Goal: Task Accomplishment & Management: Use online tool/utility

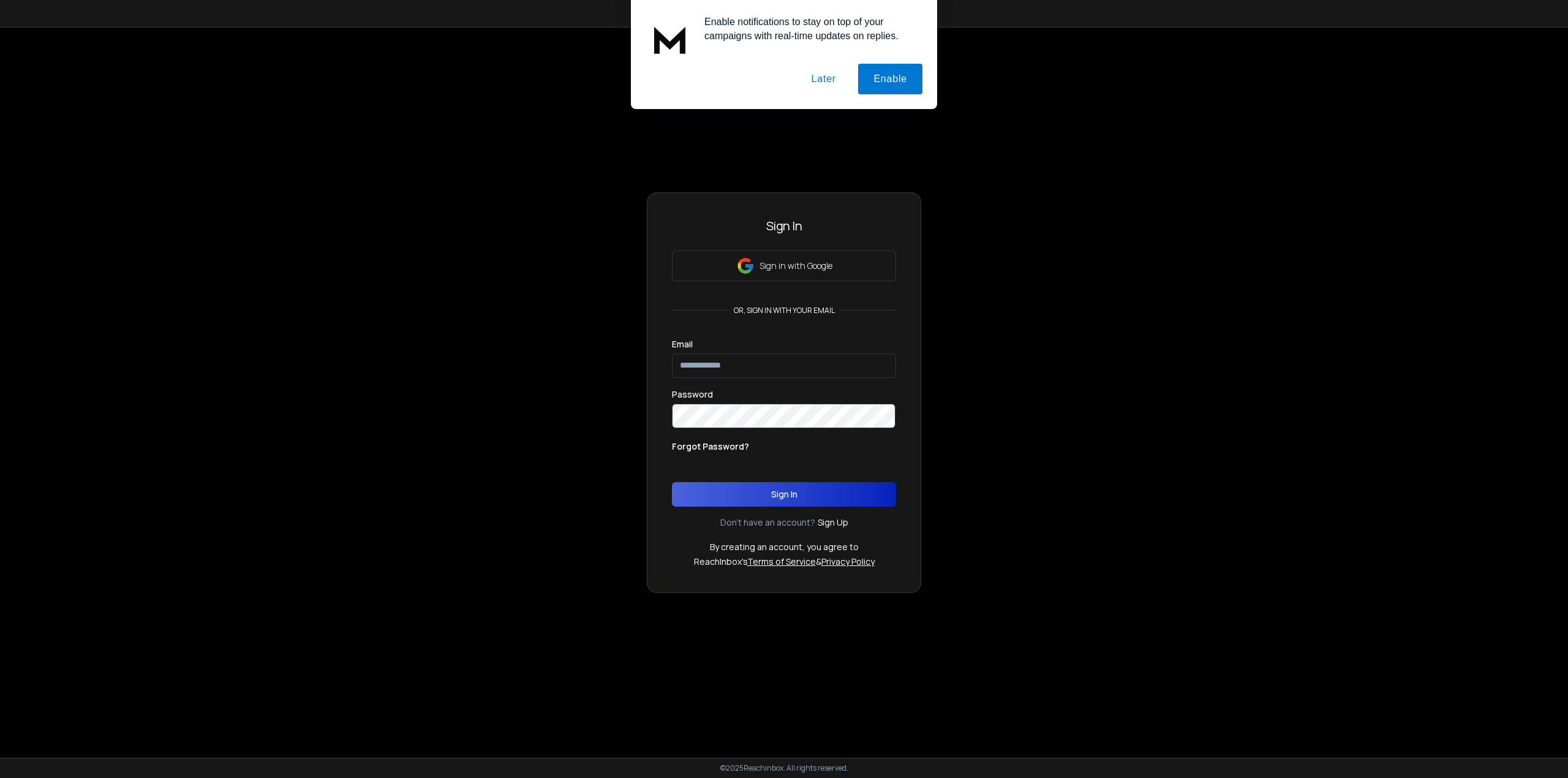
type input "**********"
click at [818, 495] on button "Sign In" at bounding box center [784, 494] width 224 height 24
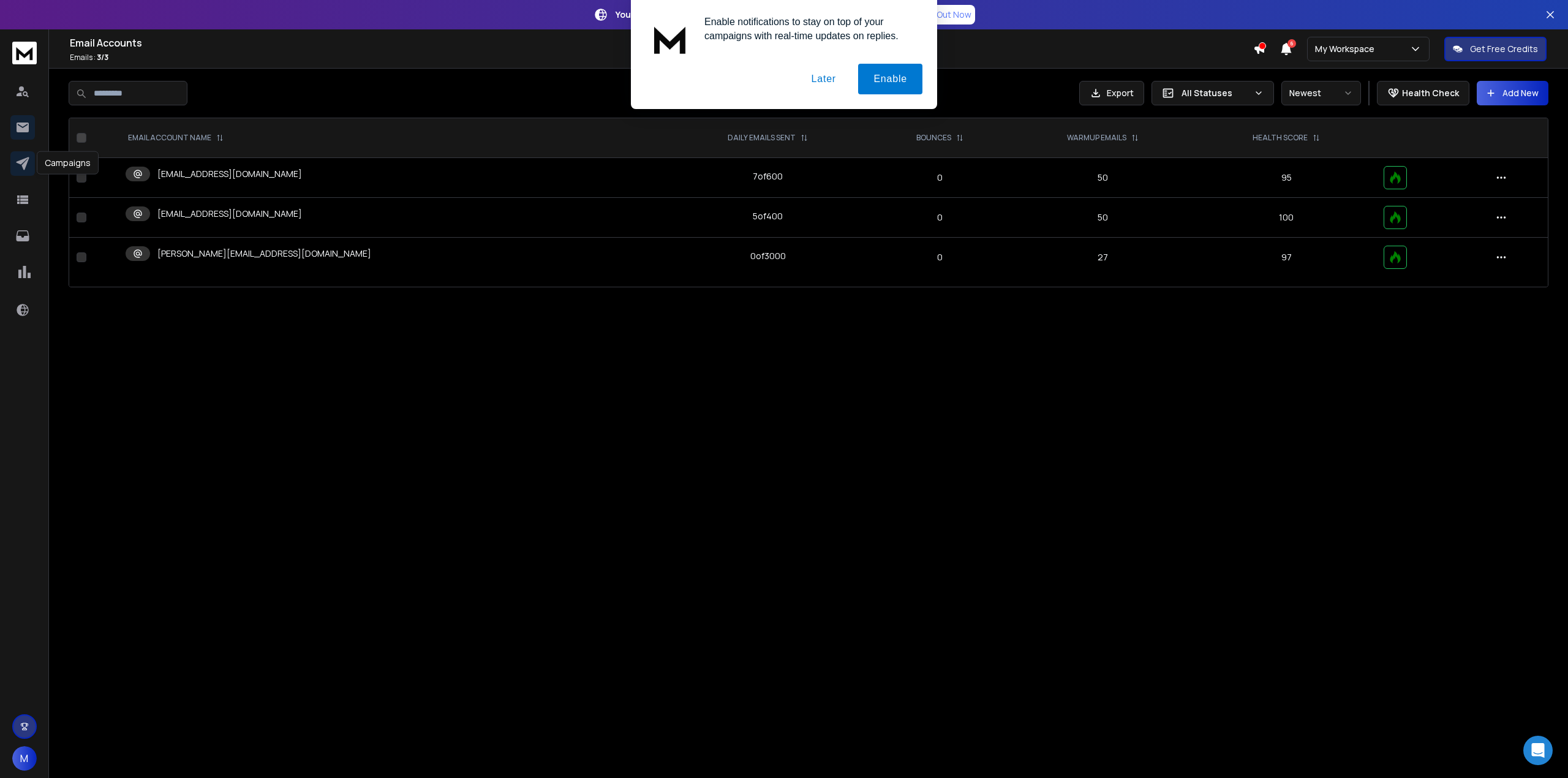
click at [18, 158] on icon at bounding box center [23, 164] width 15 height 15
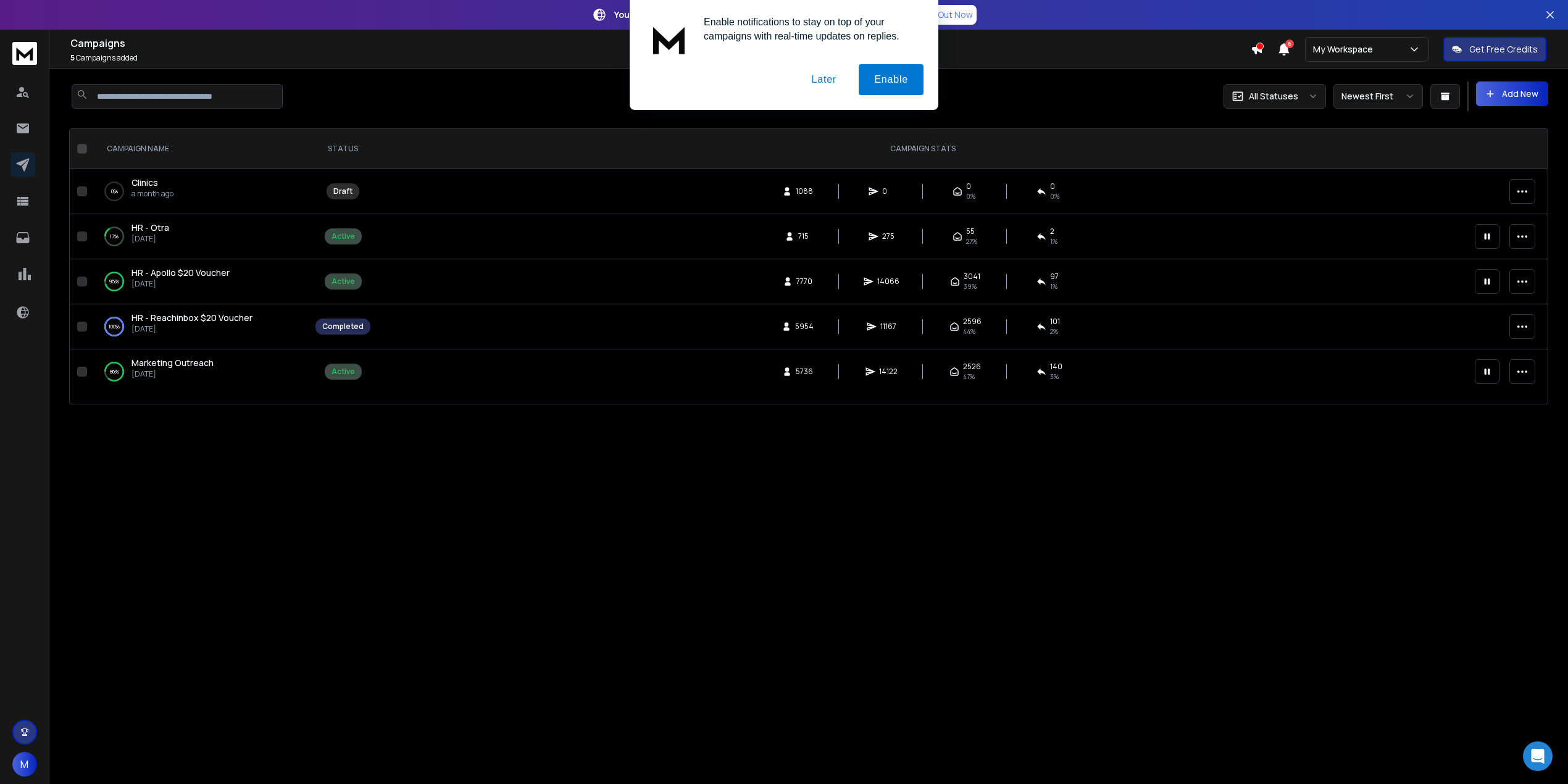
click at [23, 99] on div "Enable notifications to stay on top of your campaigns with real-time updates on…" at bounding box center [784, 54] width 1568 height 110
click at [25, 138] on link at bounding box center [22, 128] width 25 height 25
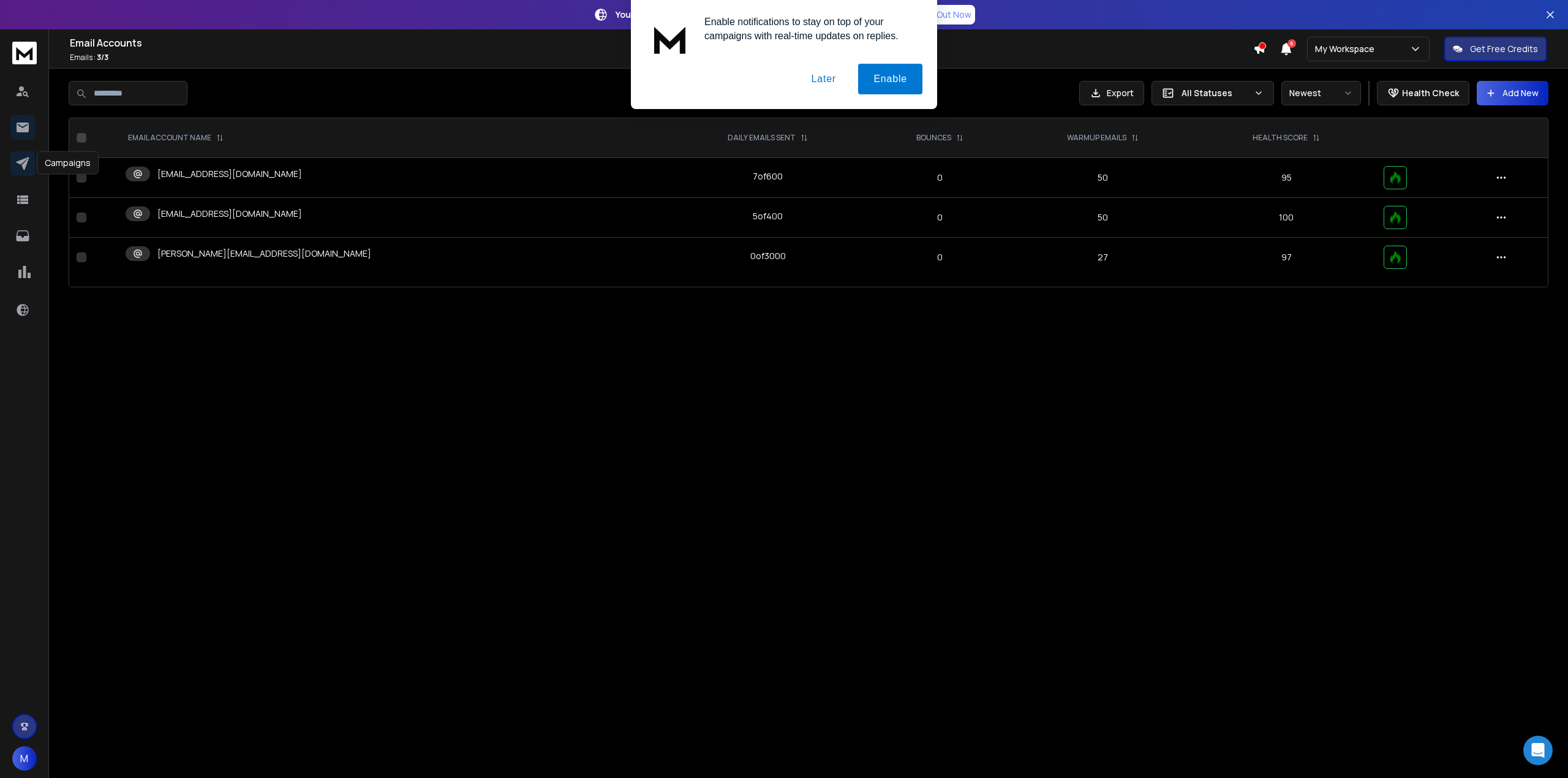
click at [16, 166] on icon at bounding box center [23, 164] width 15 height 15
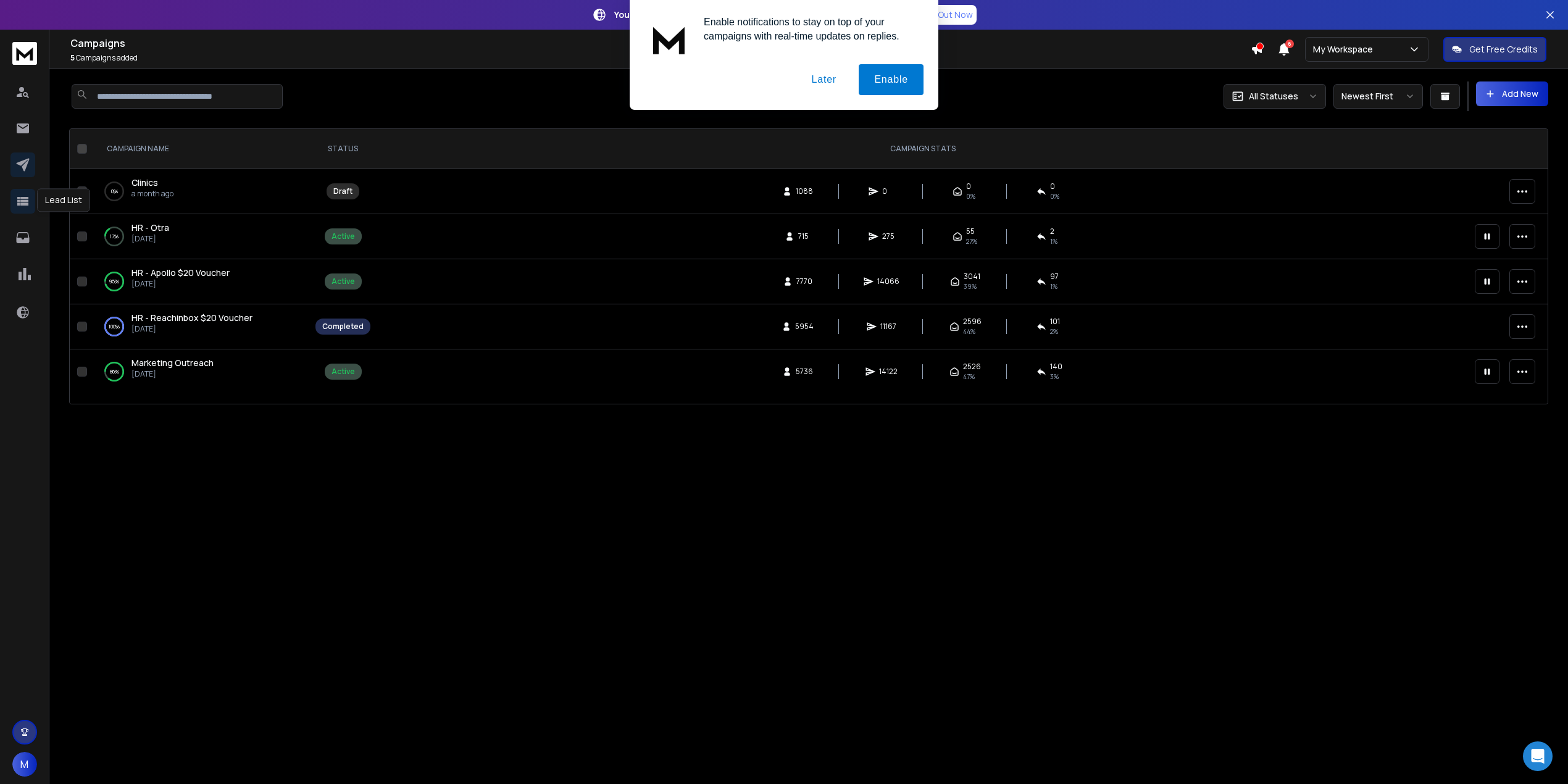
click at [22, 210] on link at bounding box center [22, 201] width 25 height 25
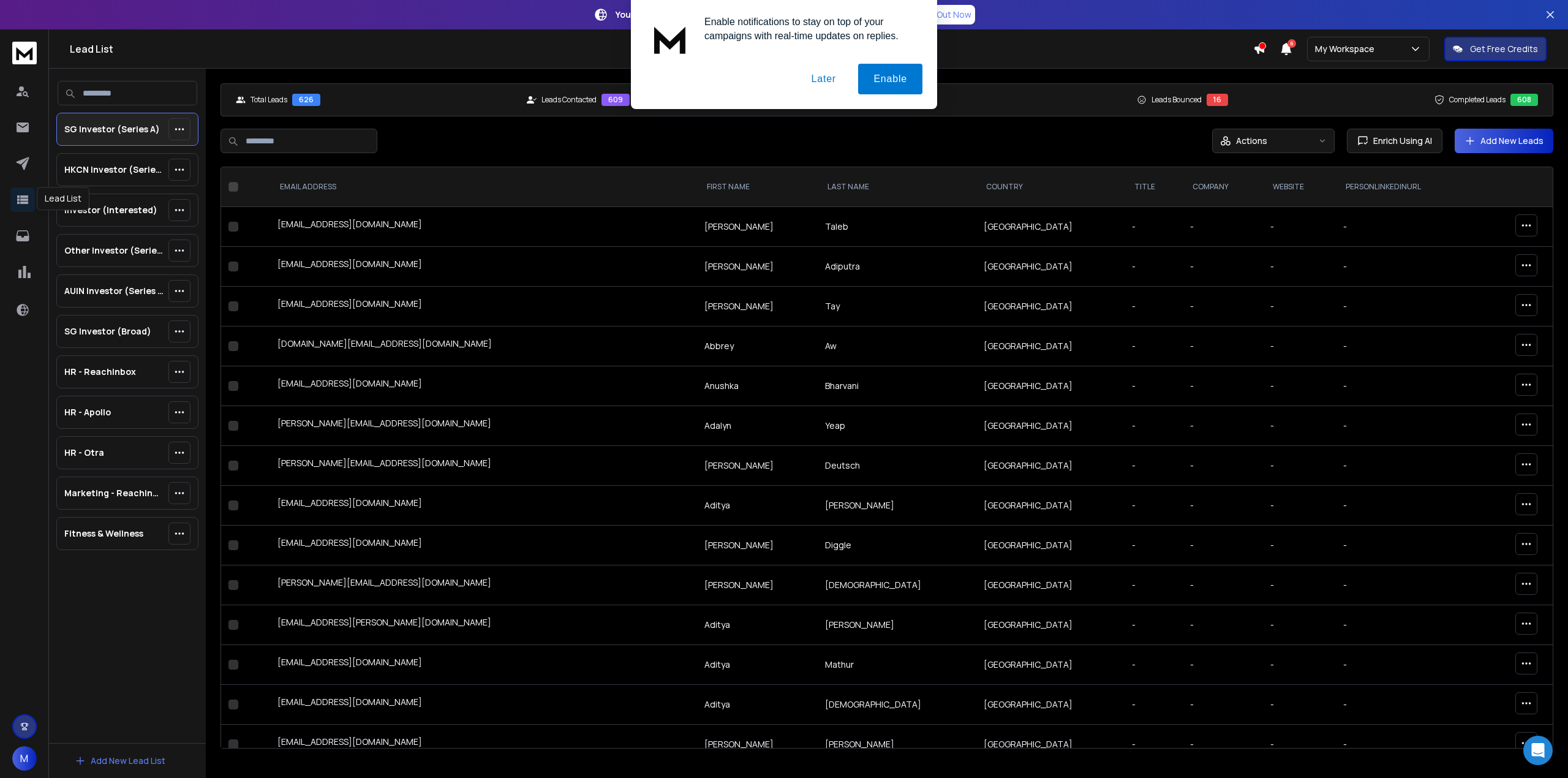
click at [828, 75] on button "Later" at bounding box center [824, 78] width 55 height 30
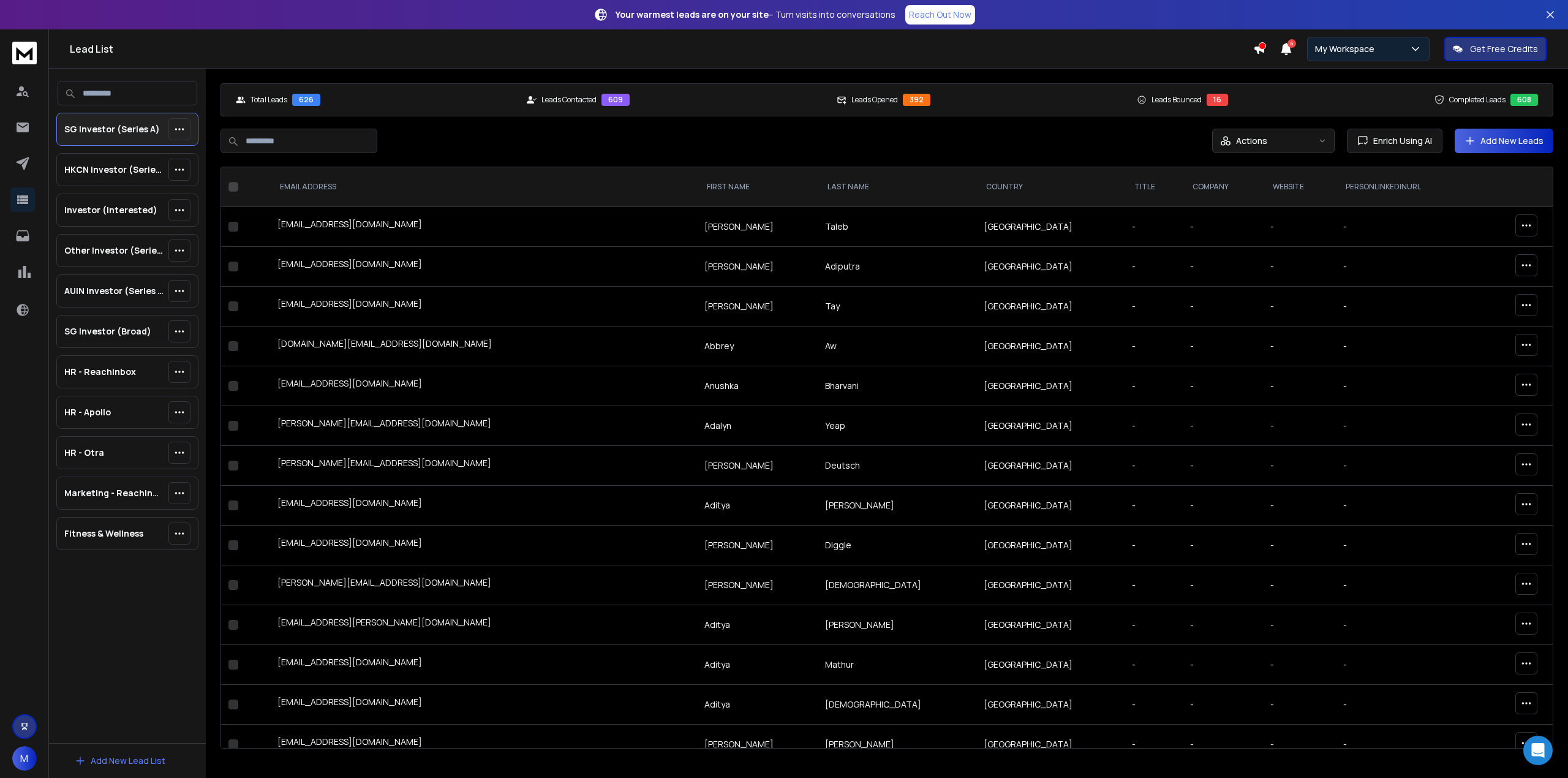
click at [1392, 59] on button "My Workspace" at bounding box center [1367, 49] width 122 height 24
click at [1392, 55] on button "My Workspace" at bounding box center [1367, 49] width 122 height 24
click at [1488, 139] on link "Add New Leads" at bounding box center [1503, 141] width 79 height 12
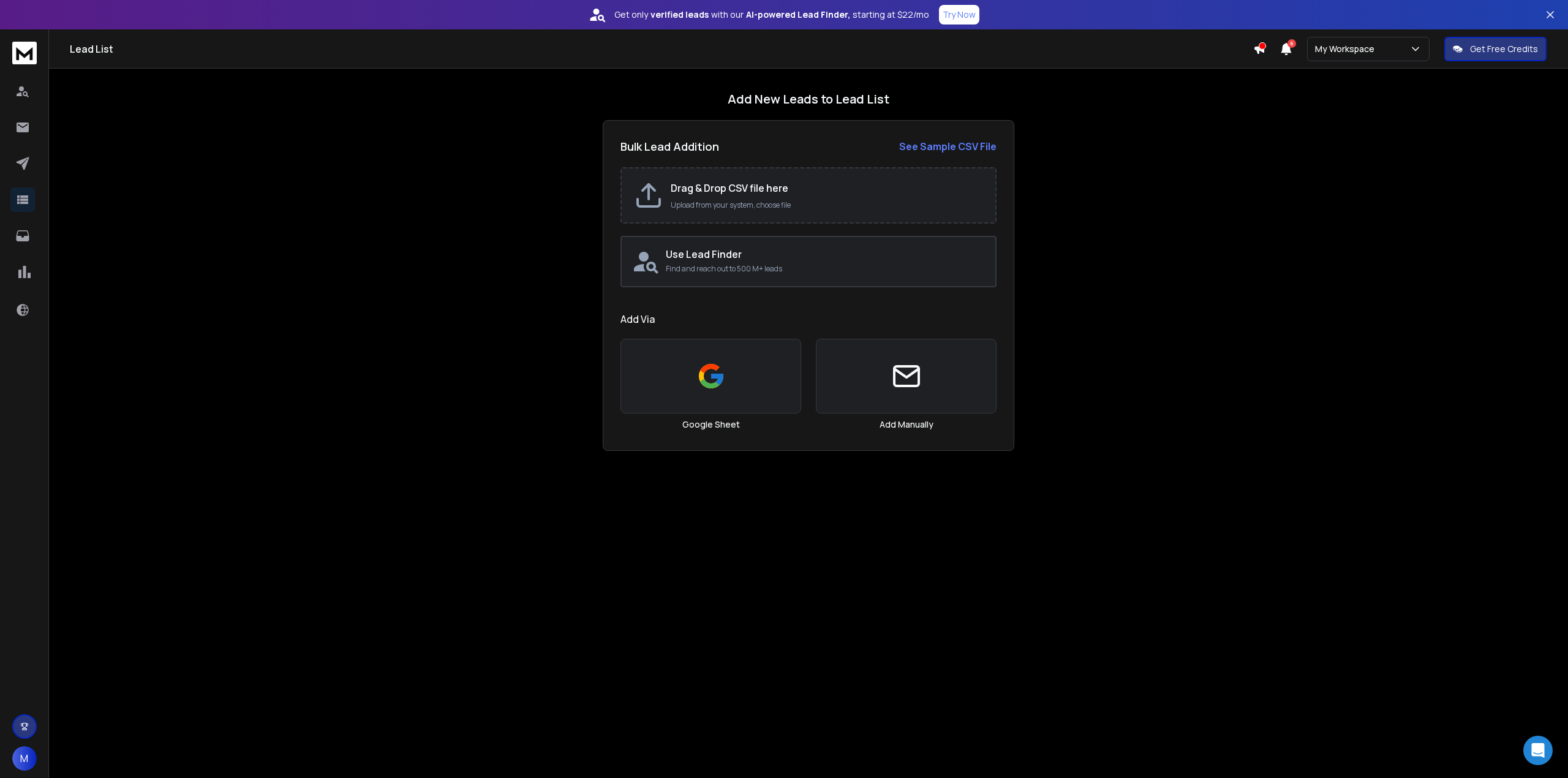
click at [1061, 190] on div "Add New Leads to Lead List Bulk Lead Addition See Sample CSV File Drag & Drop C…" at bounding box center [809, 270] width 1519 height 360
click at [26, 101] on link at bounding box center [22, 91] width 24 height 24
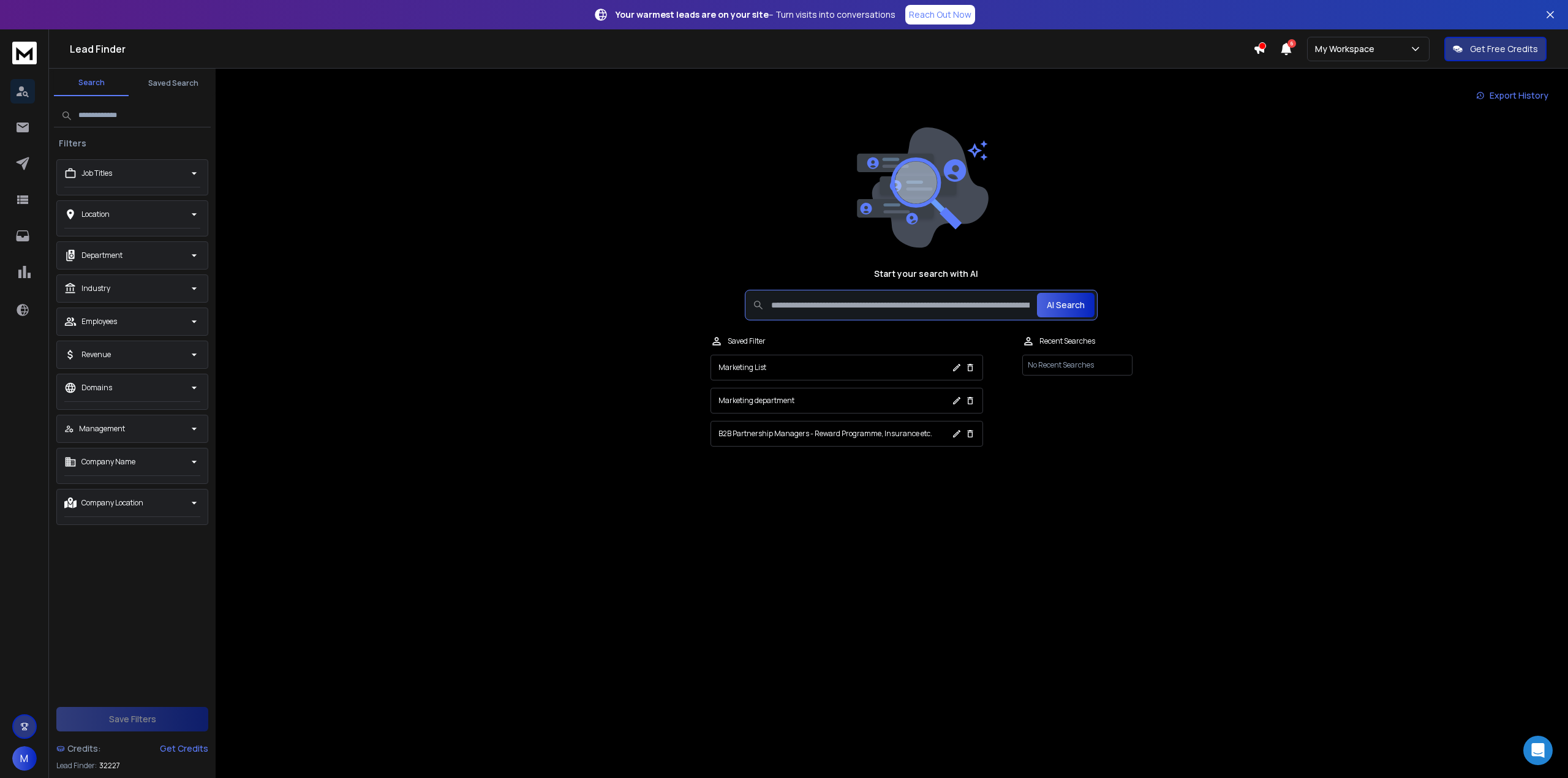
click at [160, 299] on div "Industry" at bounding box center [132, 289] width 152 height 28
click at [195, 290] on icon at bounding box center [194, 289] width 5 height 3
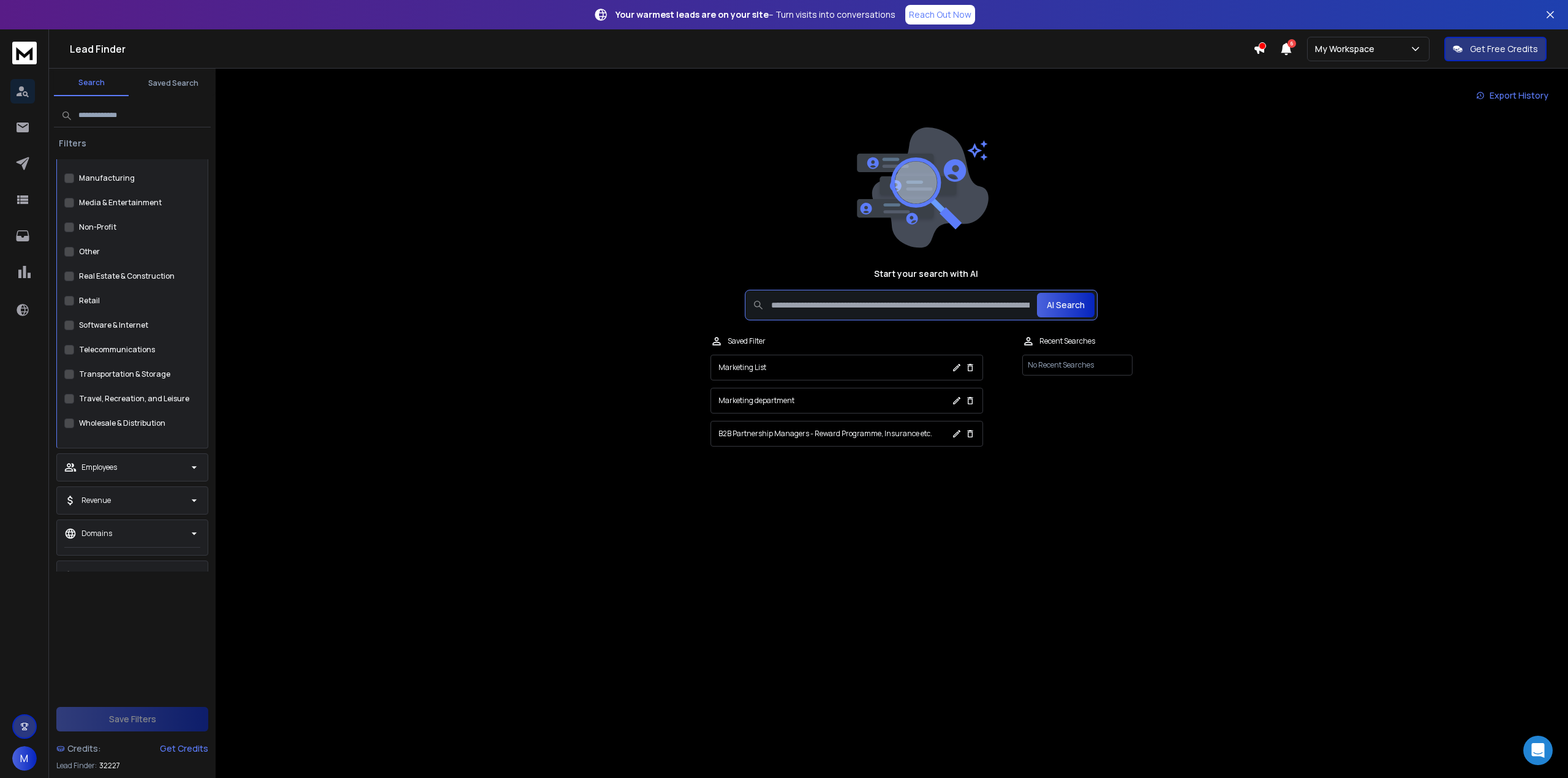
scroll to position [472, 0]
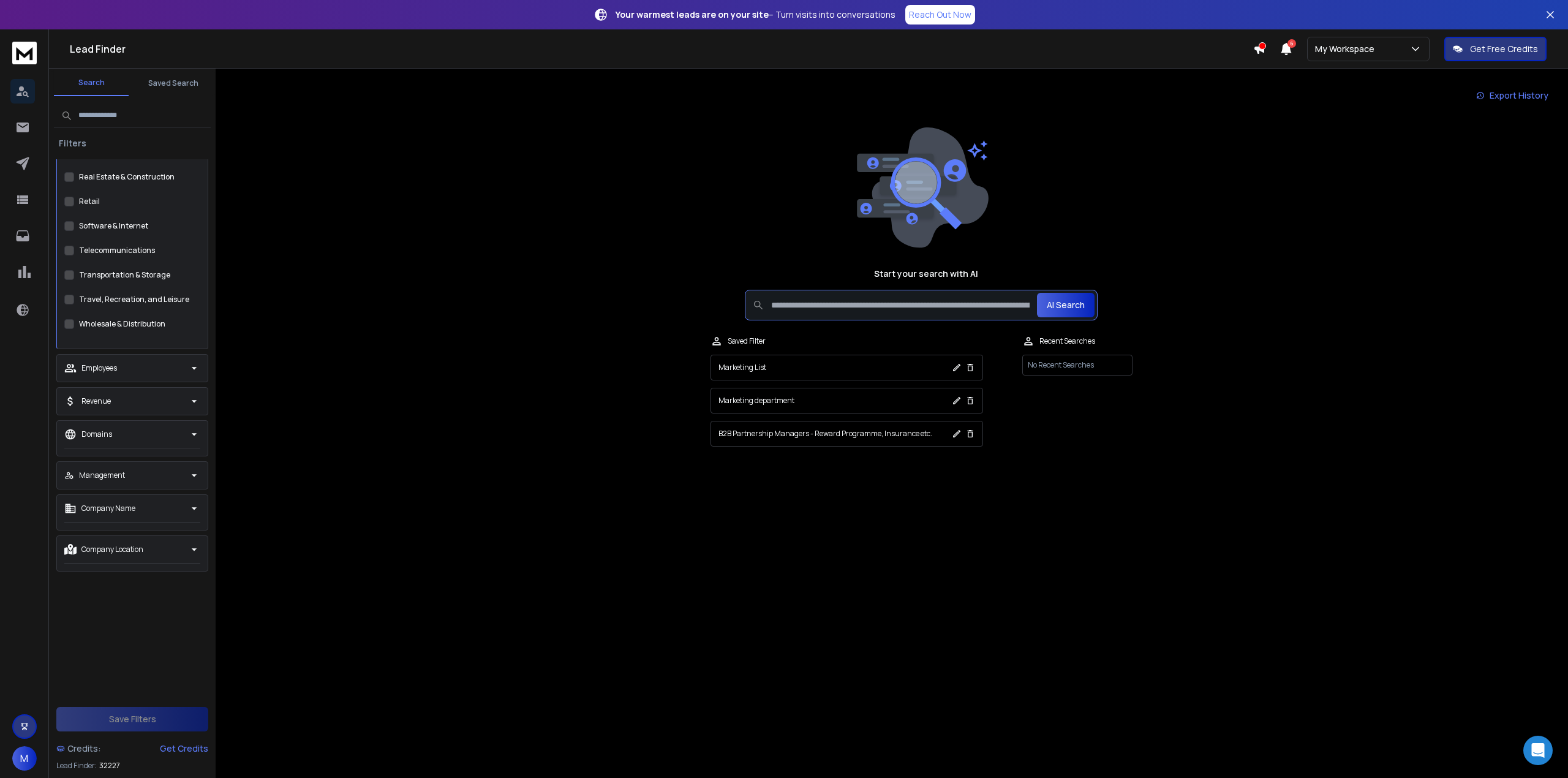
click at [178, 442] on div "Domains" at bounding box center [132, 438] width 152 height 36
click at [188, 437] on icon at bounding box center [194, 435] width 12 height 12
click at [188, 437] on icon at bounding box center [194, 431] width 12 height 12
click at [182, 475] on div "Management" at bounding box center [132, 475] width 136 height 12
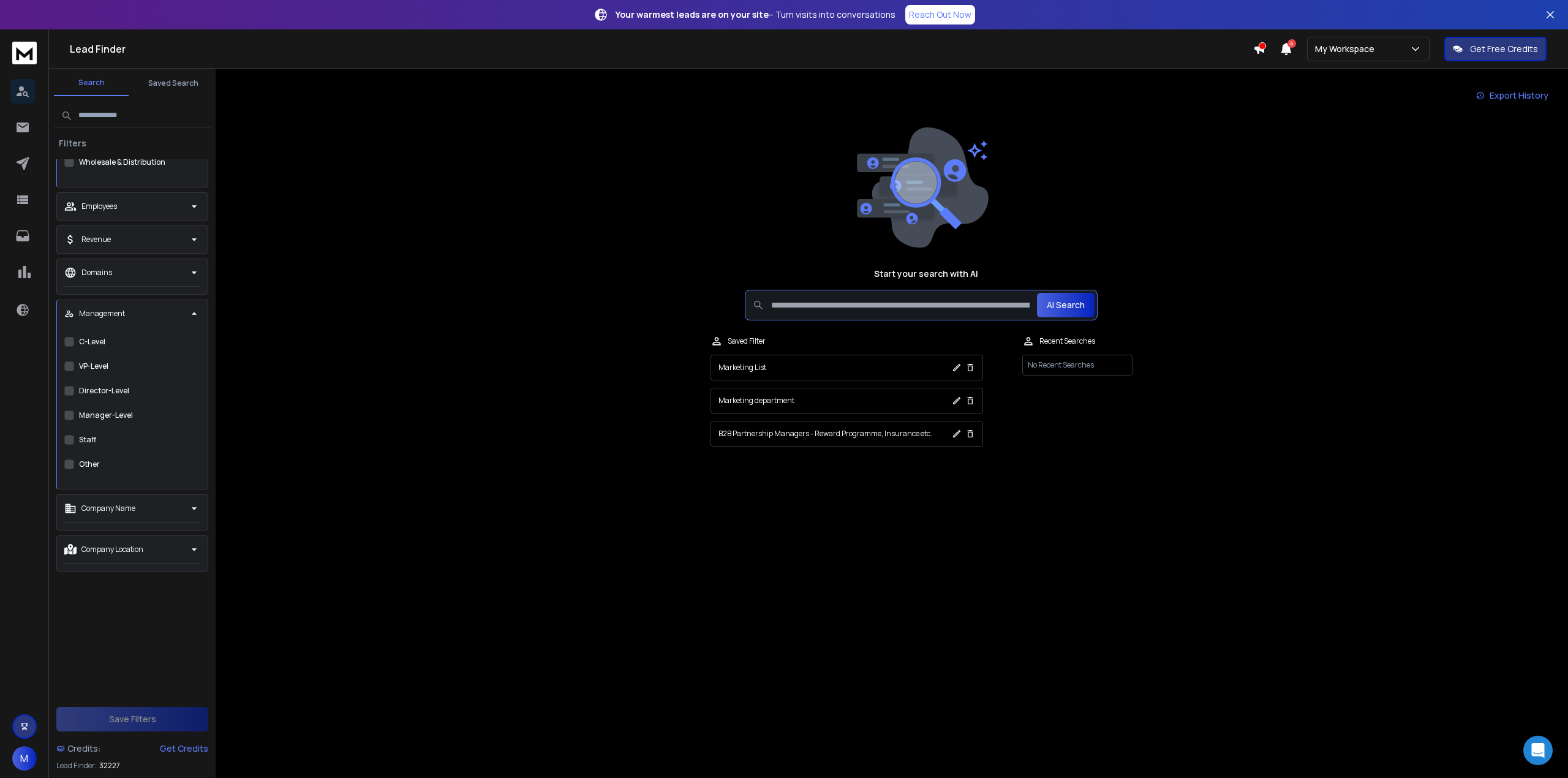
click at [193, 304] on div "Management C-Level VP-Level Director-Level Manager-Level Staff Other" at bounding box center [132, 394] width 152 height 190
click at [190, 314] on icon at bounding box center [194, 314] width 12 height 12
click at [192, 372] on div "Employees" at bounding box center [132, 368] width 152 height 28
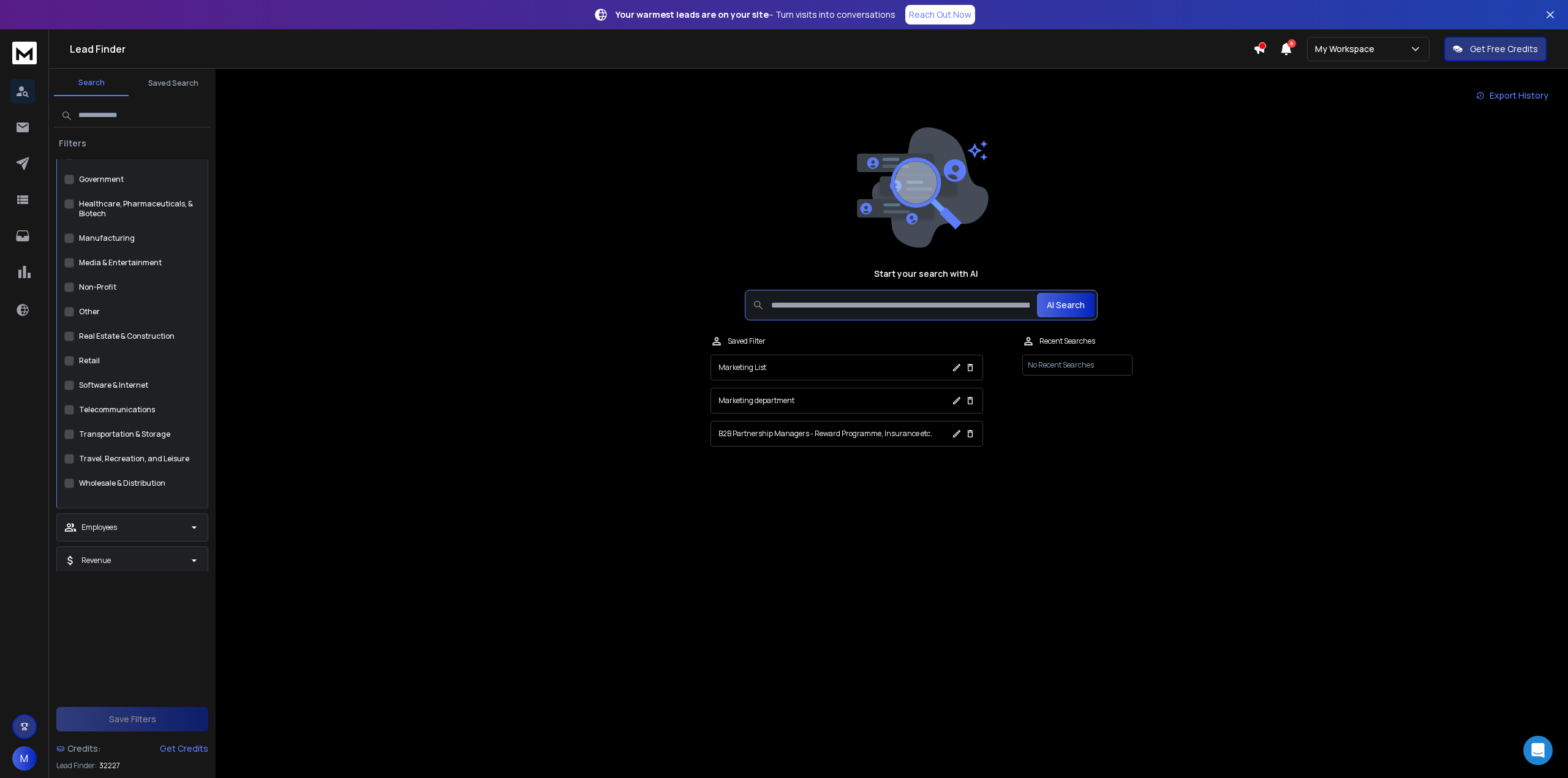
scroll to position [226, 0]
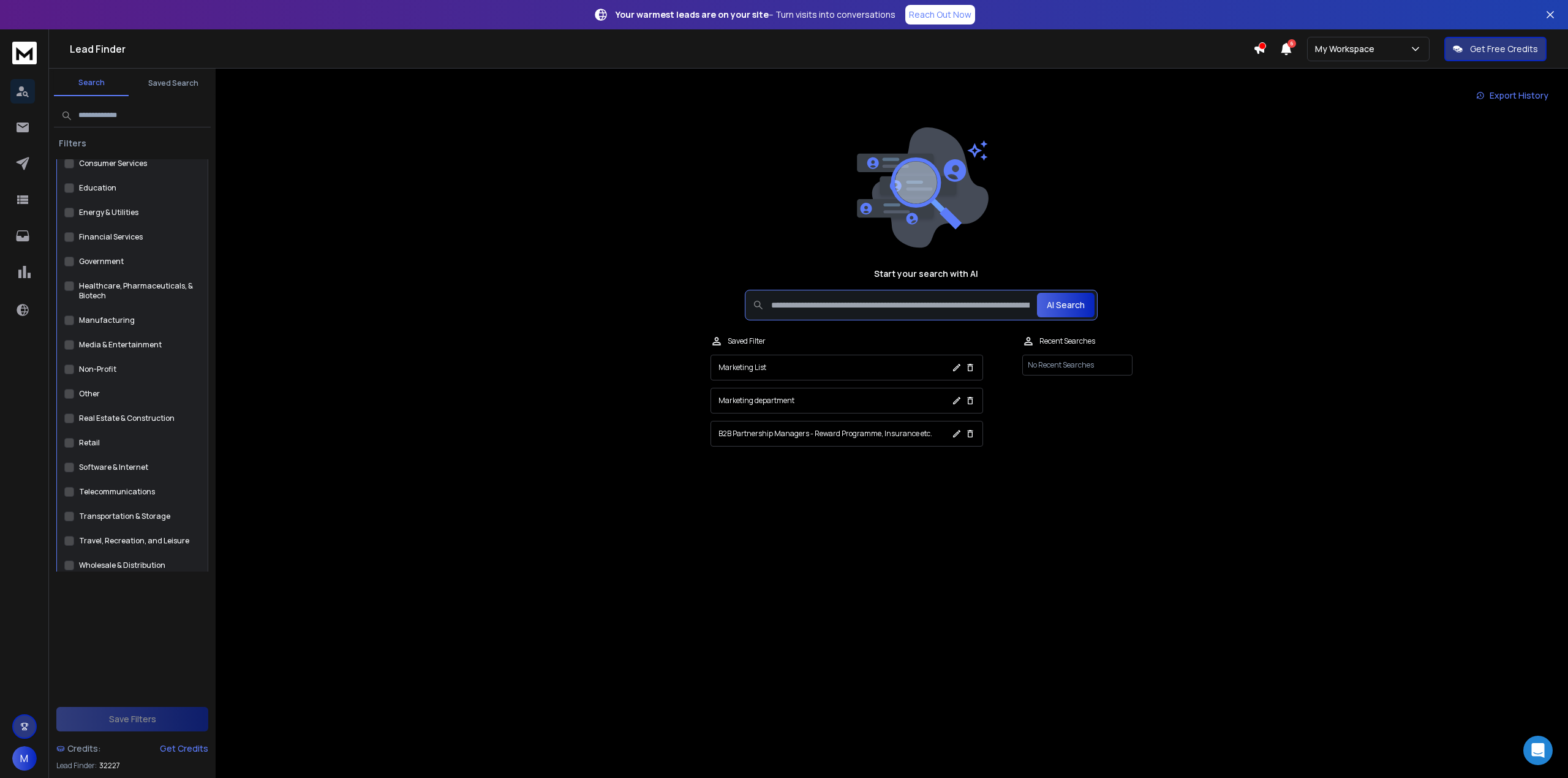
click at [75, 342] on div "Media & Entertainment" at bounding box center [132, 345] width 136 height 10
click at [68, 343] on Entertainment "Media & Entertainment" at bounding box center [69, 345] width 10 height 10
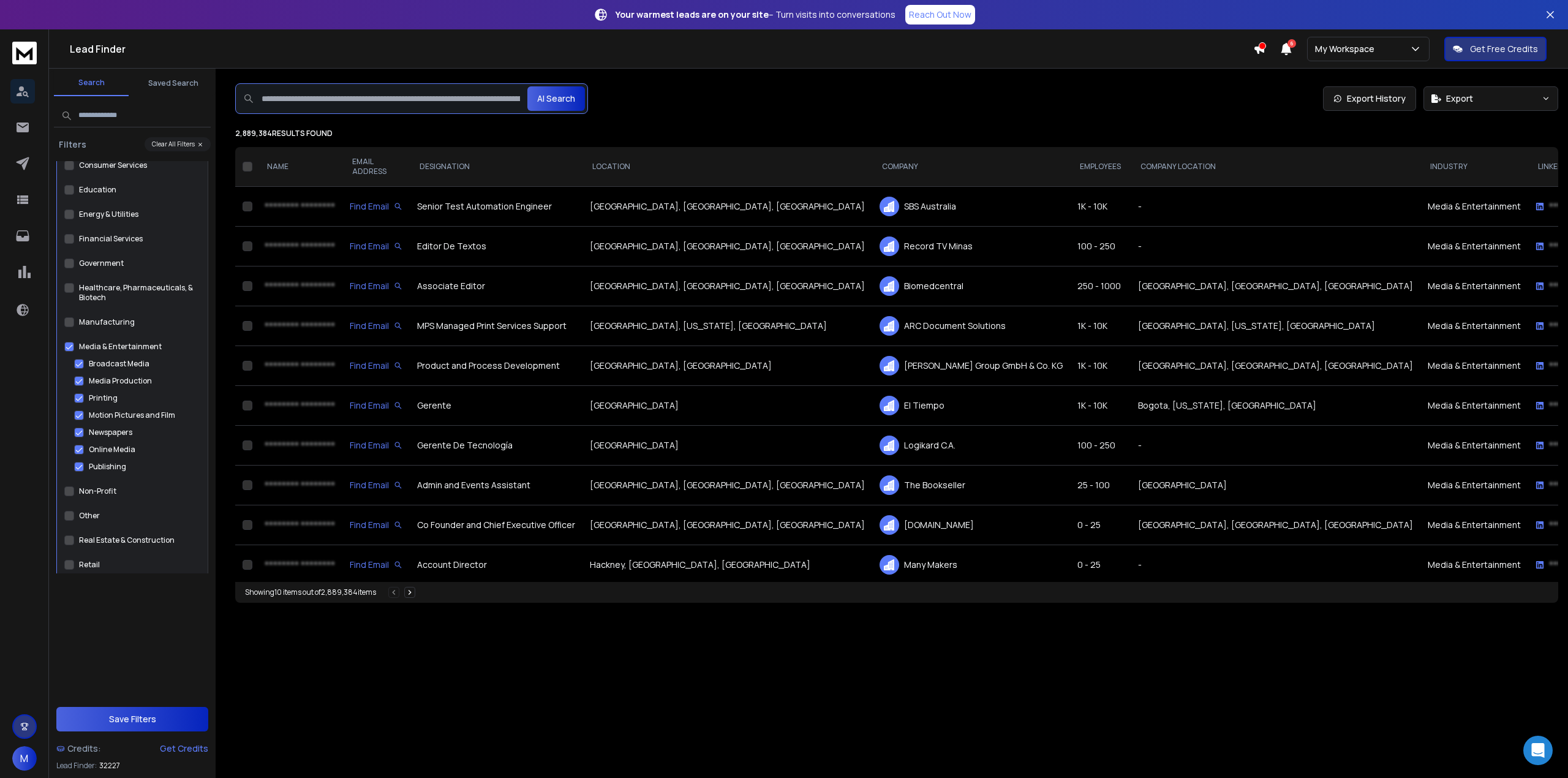
click at [80, 365] on Media "Broadcast Media" at bounding box center [79, 364] width 10 height 10
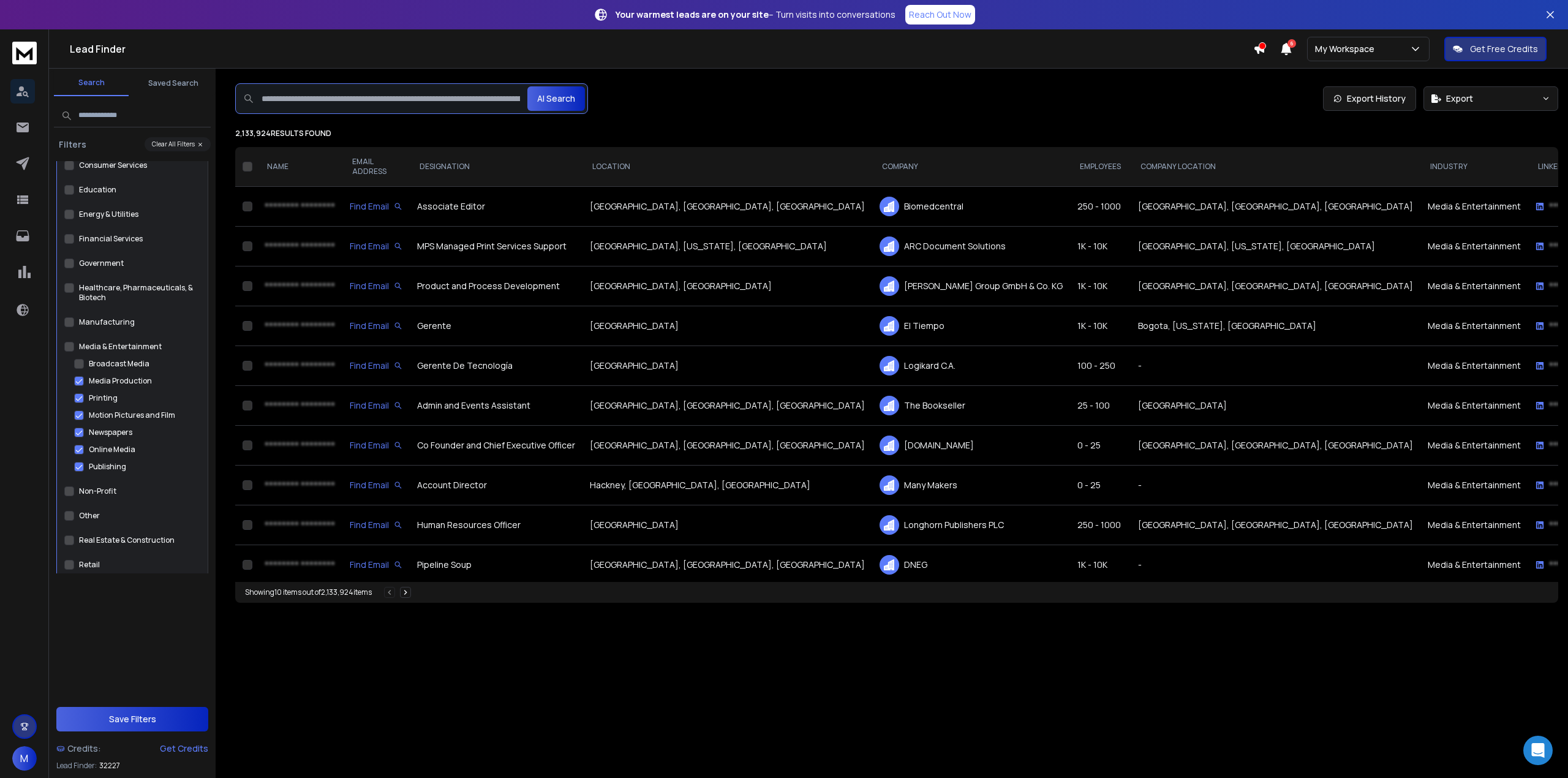
click at [76, 405] on div "Broadcast Media Media Production Printing Motion Pictures and Film Newspapers O…" at bounding box center [137, 415] width 126 height 113
click at [79, 418] on Film "Motion Pictures and Film" at bounding box center [79, 415] width 10 height 10
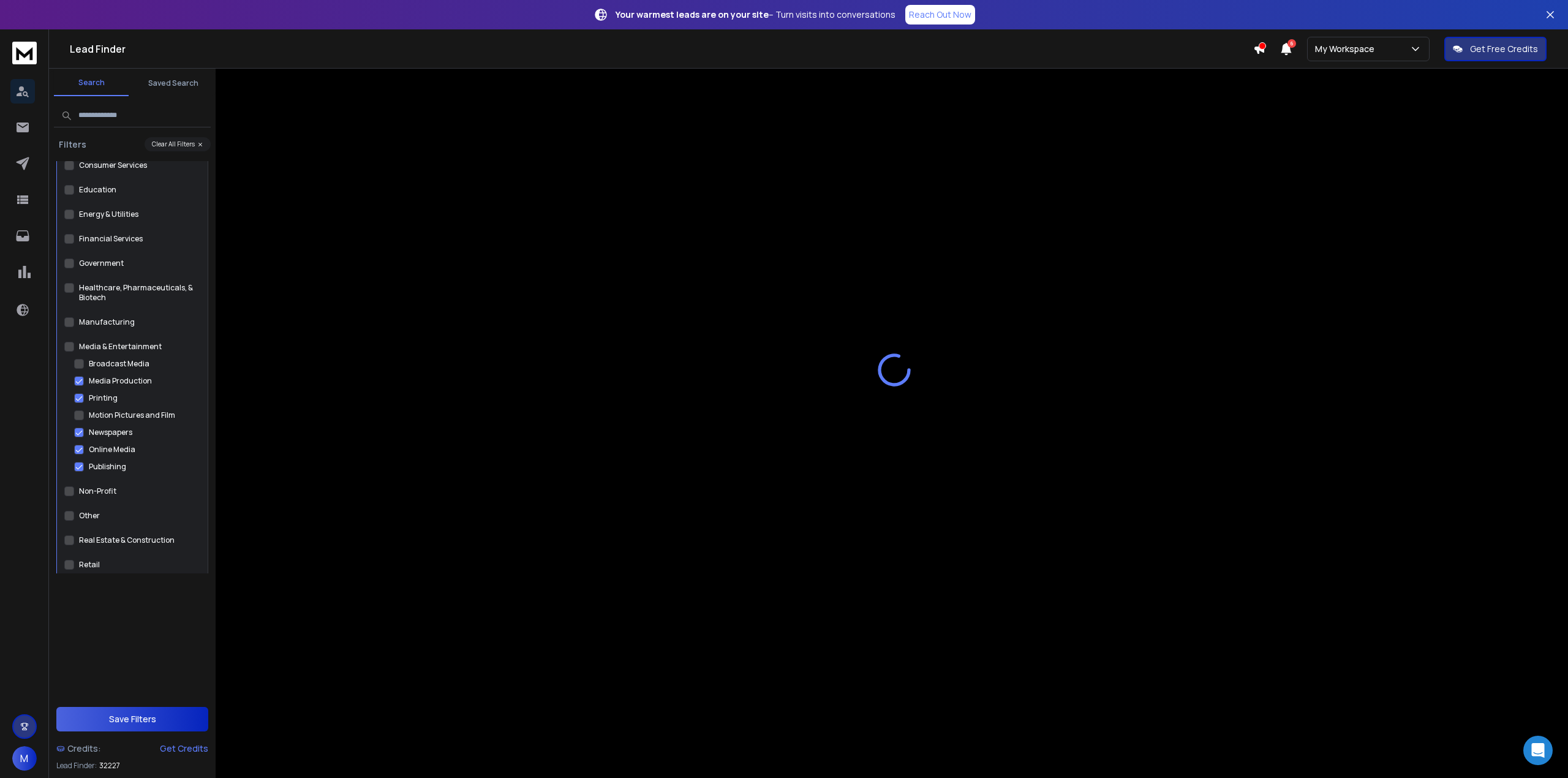
click at [81, 401] on button "Printing" at bounding box center [79, 398] width 10 height 10
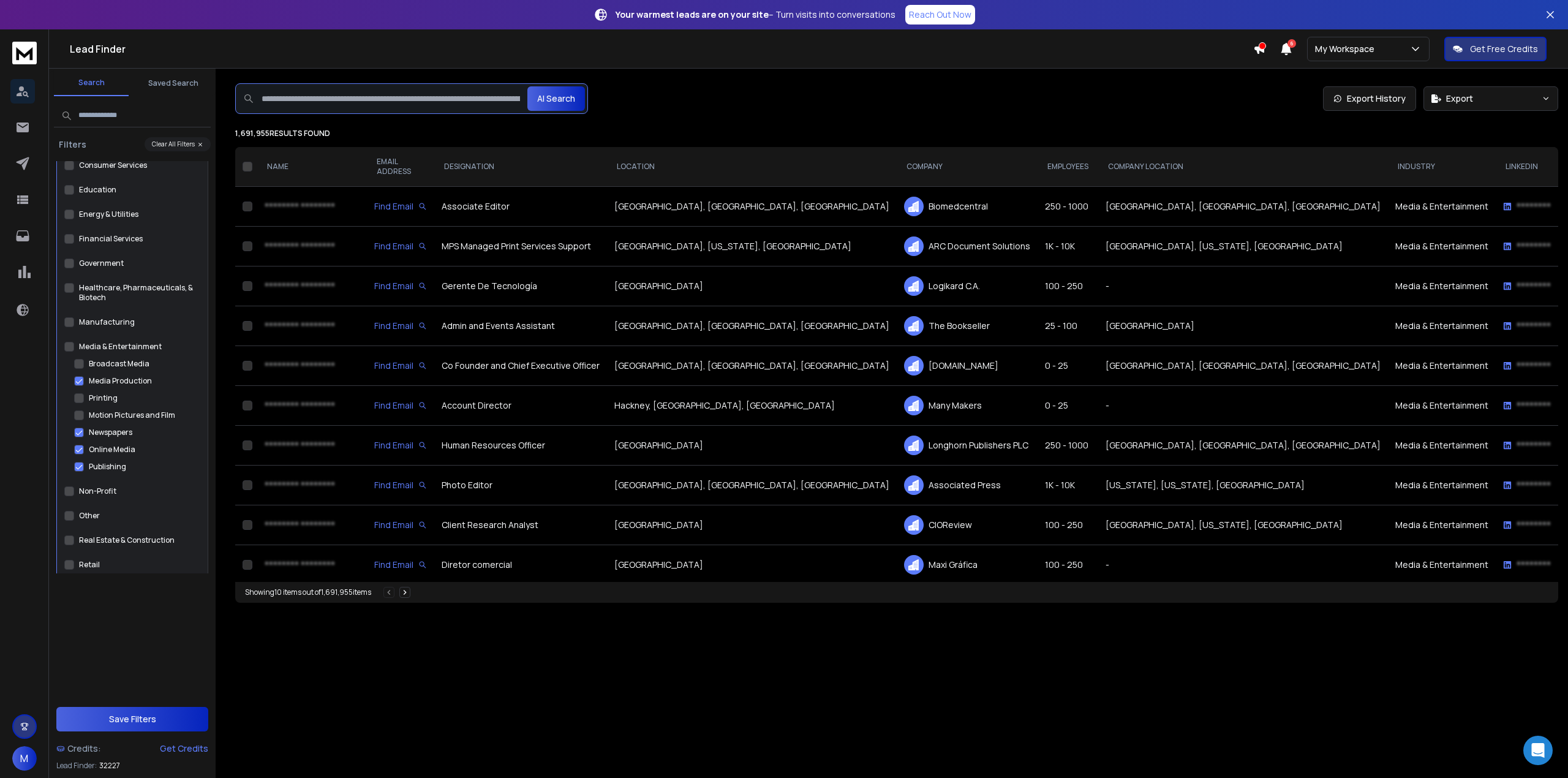
click at [82, 436] on button "Newspapers" at bounding box center [79, 433] width 10 height 10
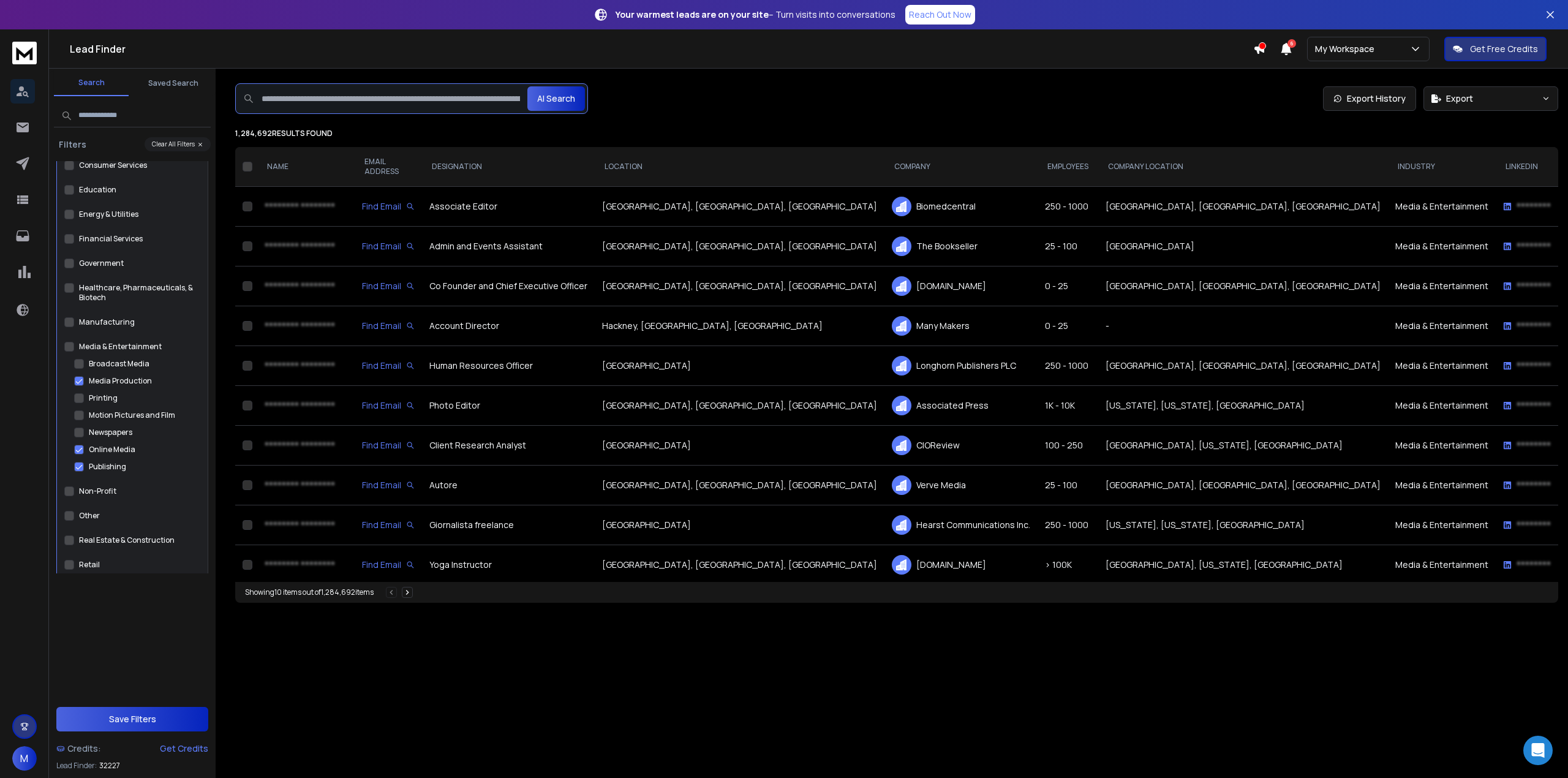
click at [742, 109] on div "AI Search Export History Export" at bounding box center [896, 98] width 1323 height 30
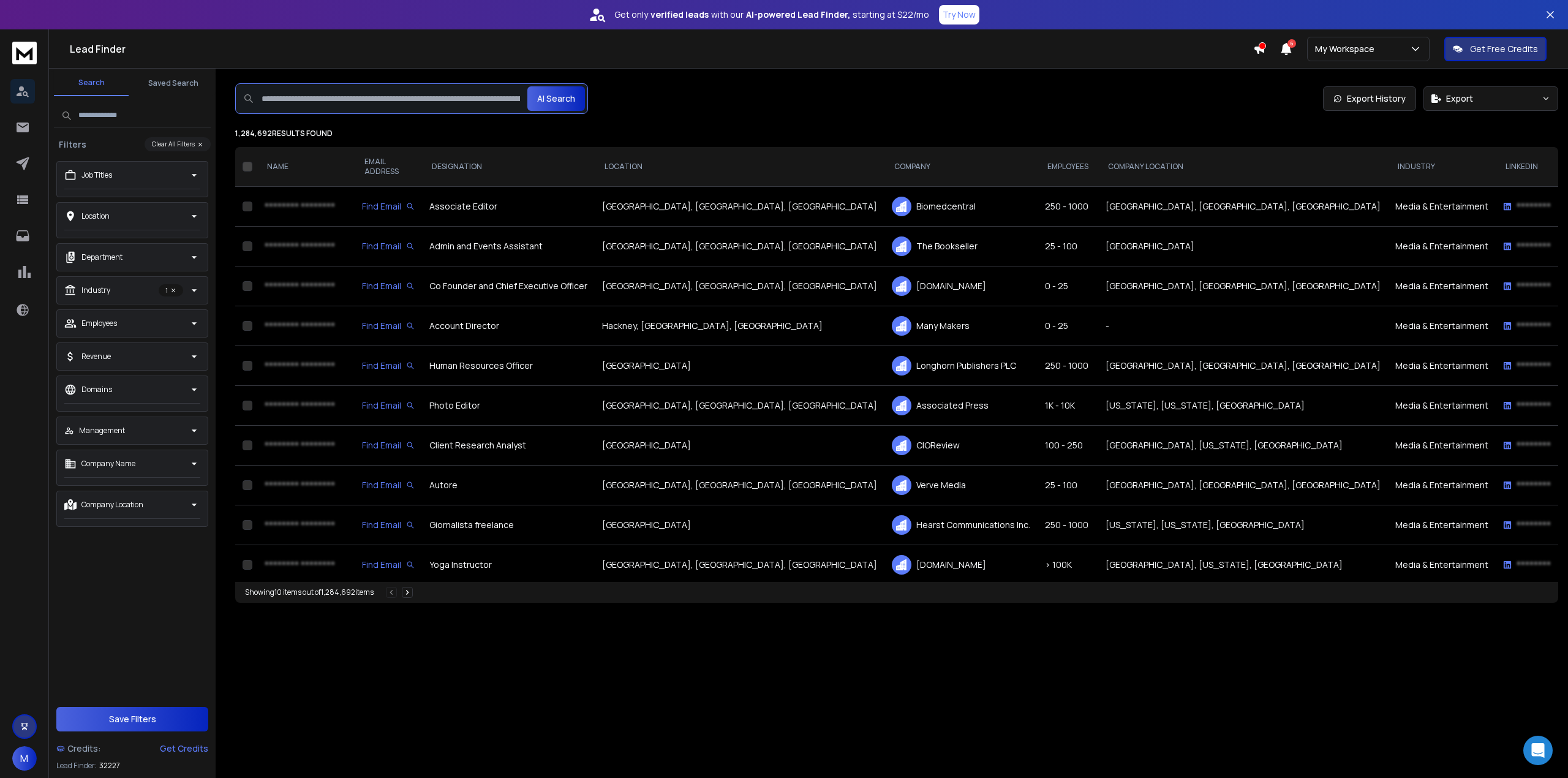
click at [197, 297] on icon at bounding box center [194, 291] width 12 height 12
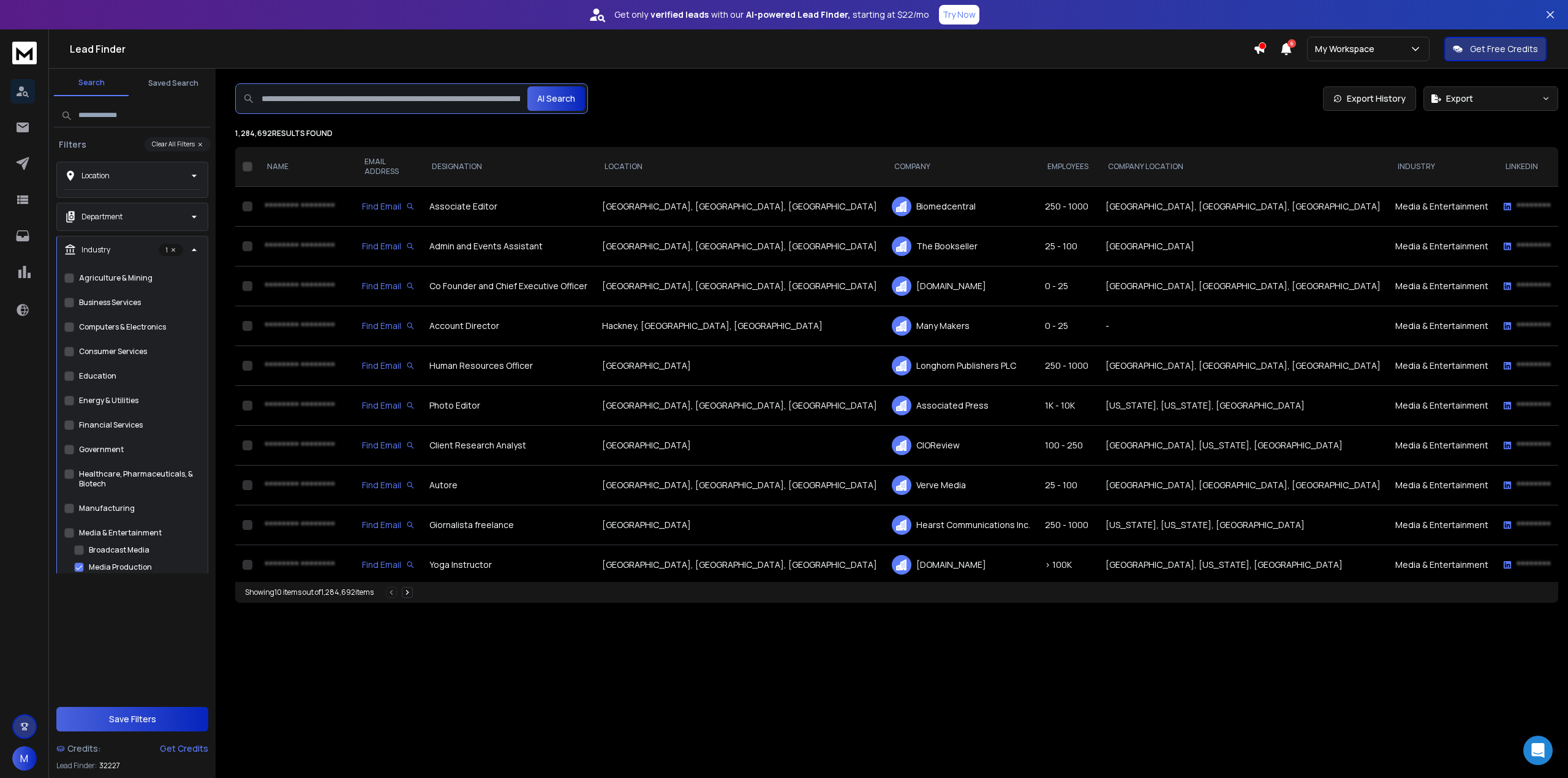
scroll to position [163, 0]
click at [141, 718] on button "Save Filters" at bounding box center [132, 719] width 152 height 24
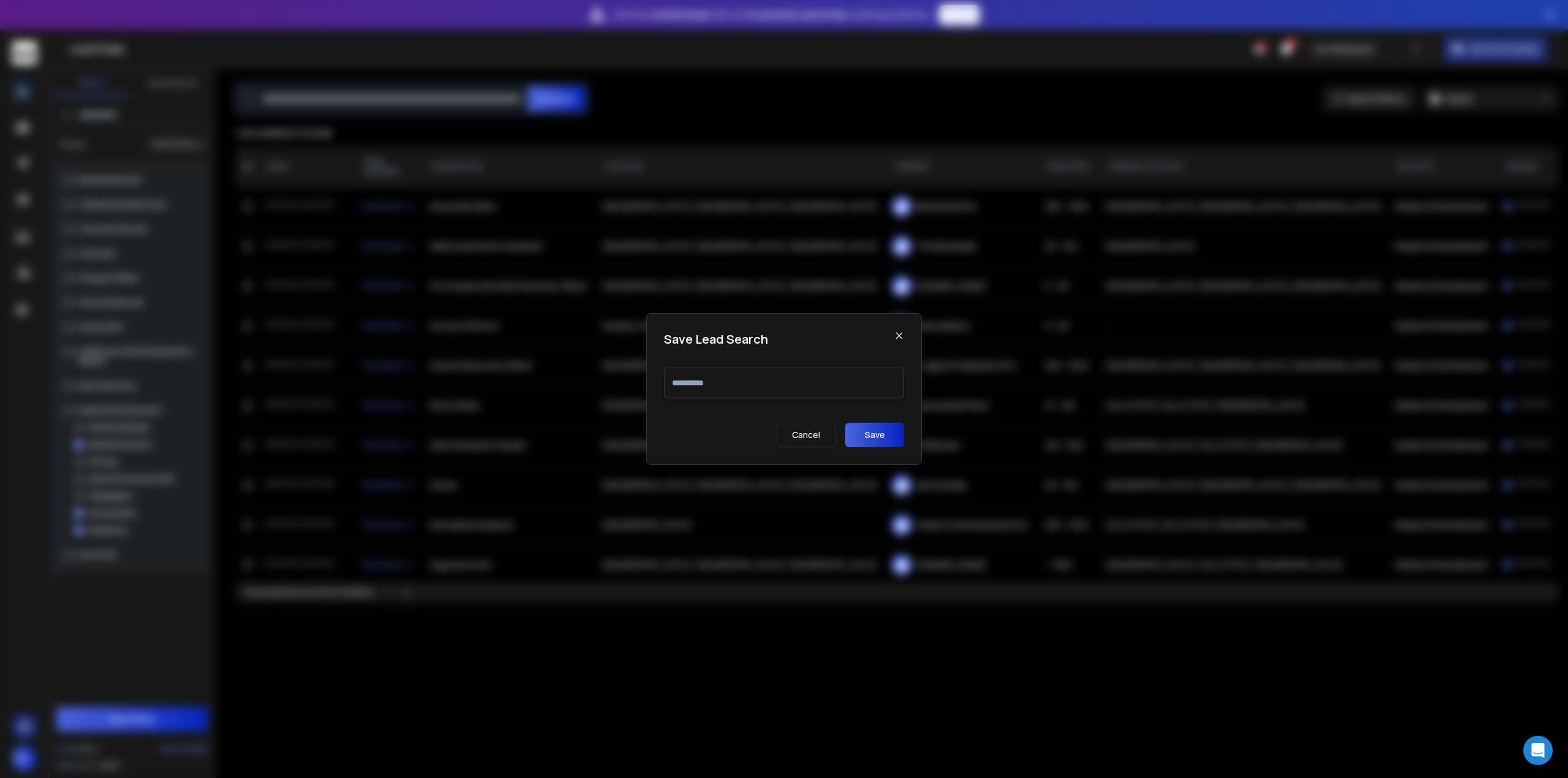
drag, startPoint x: 742, startPoint y: 391, endPoint x: 752, endPoint y: 387, distance: 10.8
click at [742, 391] on input at bounding box center [784, 383] width 240 height 30
click at [899, 331] on icon at bounding box center [899, 336] width 10 height 10
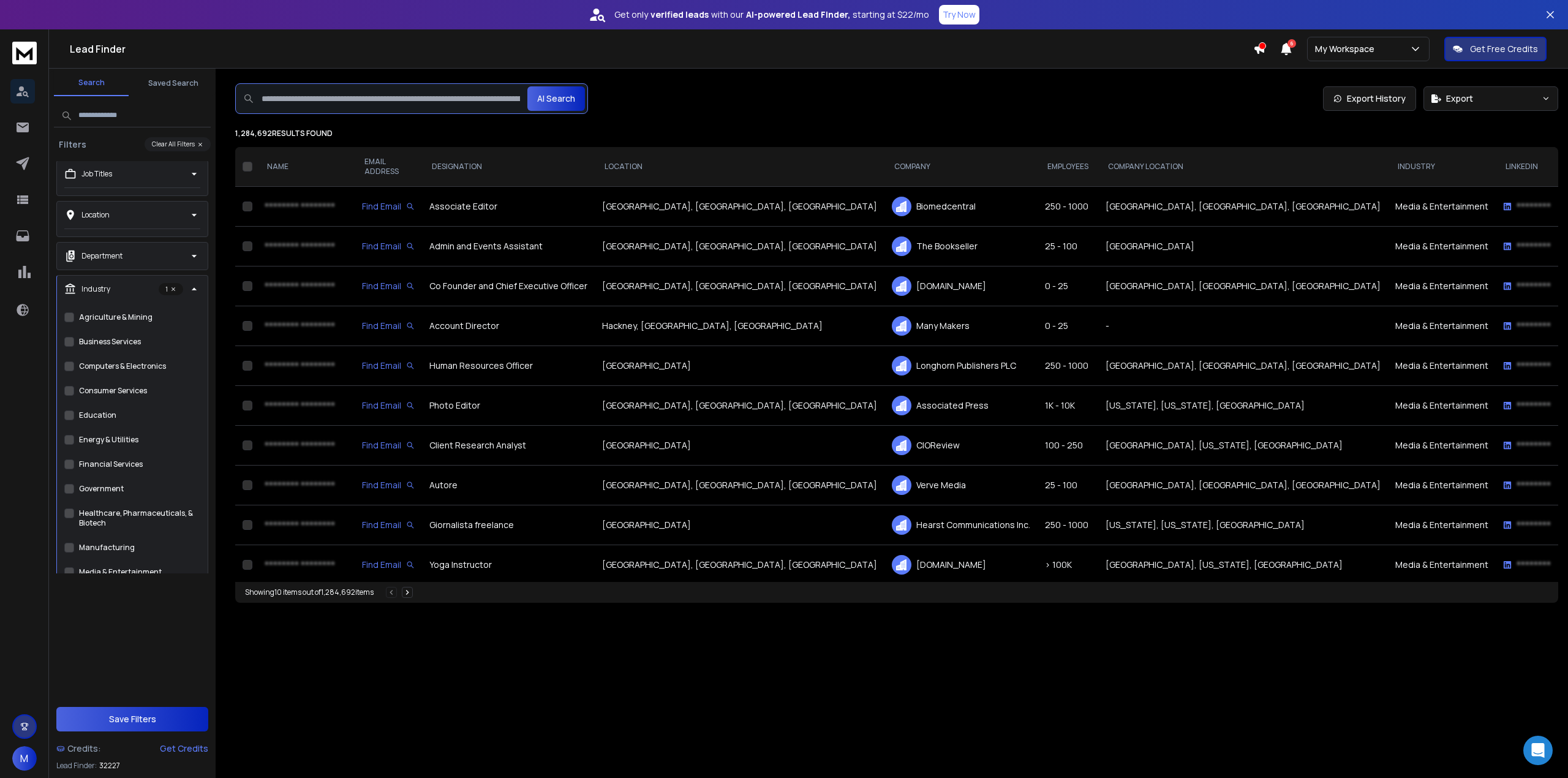
scroll to position [0, 0]
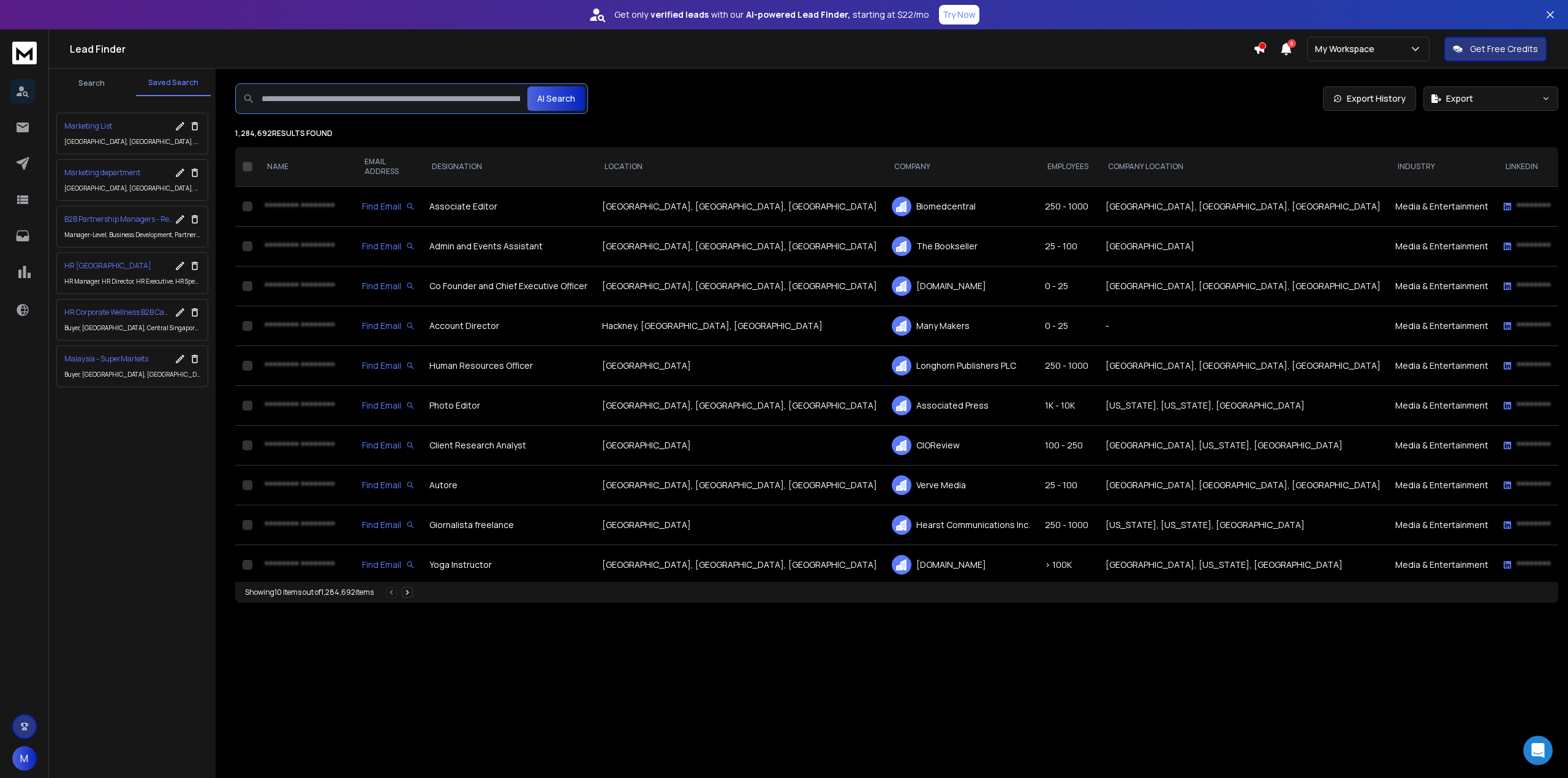
click at [162, 86] on button "Saved Search" at bounding box center [173, 83] width 75 height 26
click at [1265, 45] on div at bounding box center [1262, 46] width 7 height 7
click at [1267, 49] on div "6 My Workspace Get Free Credits" at bounding box center [1400, 49] width 293 height 24
click at [1289, 48] on icon at bounding box center [1286, 49] width 11 height 12
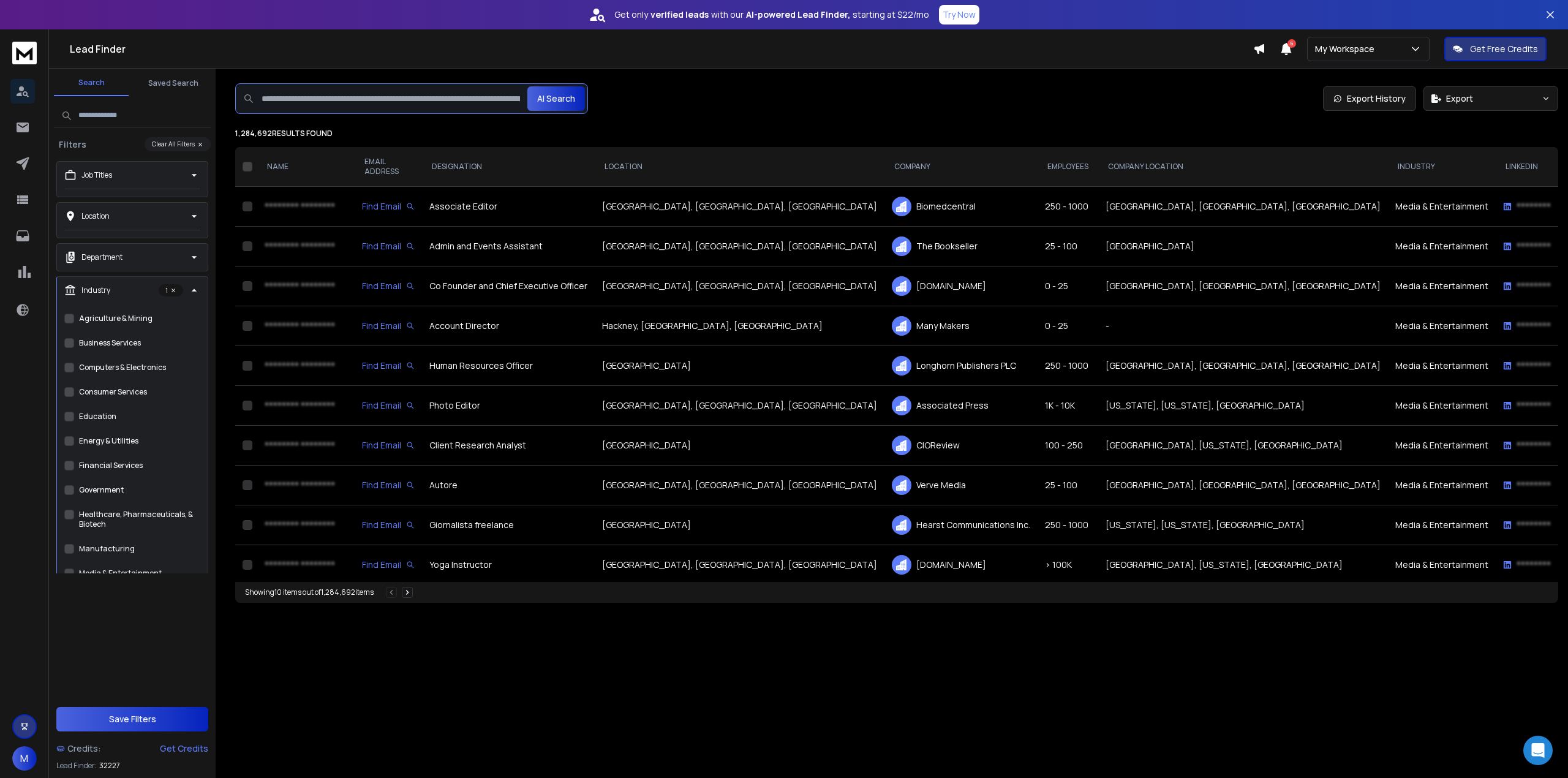
click at [110, 89] on button "Search" at bounding box center [91, 83] width 75 height 26
